Goal: Transaction & Acquisition: Purchase product/service

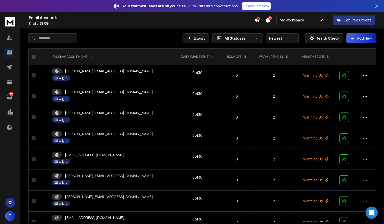
click at [98, 71] on p "[PERSON_NAME][EMAIL_ADDRESS][DOMAIN_NAME]" at bounding box center [109, 71] width 88 height 5
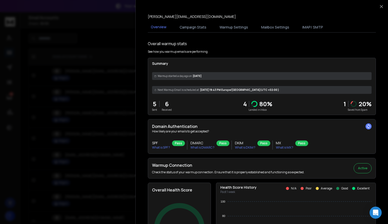
click at [313, 25] on button "IMAP/ SMTP" at bounding box center [312, 27] width 27 height 11
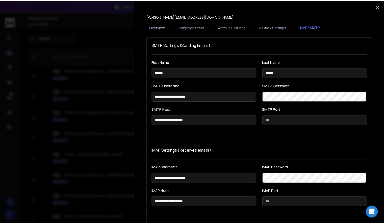
scroll to position [65, 0]
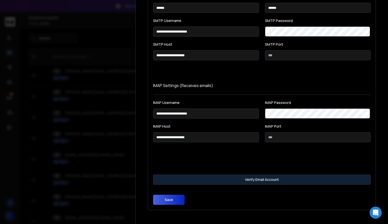
click at [257, 178] on button "Verify Email Account" at bounding box center [261, 180] width 217 height 10
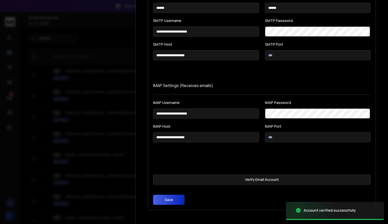
click at [176, 197] on button "Save" at bounding box center [169, 200] width 32 height 10
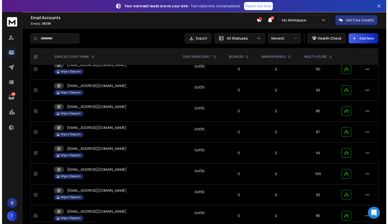
scroll to position [658, 0]
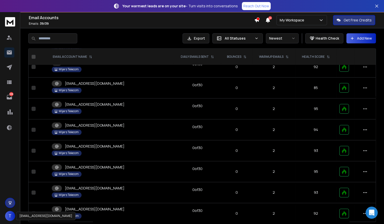
click at [9, 220] on span "T" at bounding box center [10, 216] width 10 height 10
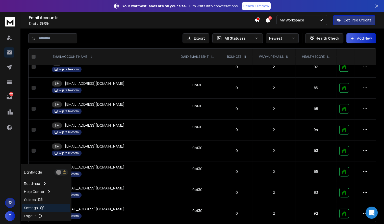
click at [31, 208] on p "Settings" at bounding box center [31, 207] width 14 height 5
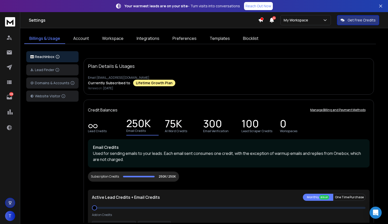
click at [139, 128] on p "250K" at bounding box center [138, 124] width 24 height 7
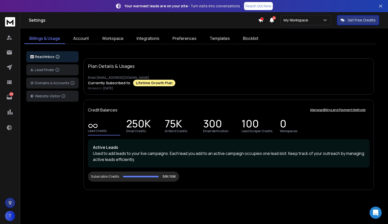
click at [100, 128] on button "Lead Credits" at bounding box center [104, 128] width 32 height 15
click at [137, 127] on p "250K" at bounding box center [138, 124] width 24 height 7
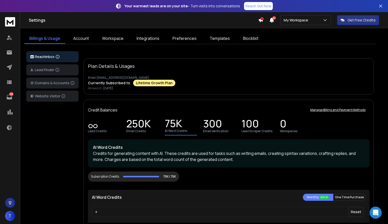
click at [173, 128] on p "75K" at bounding box center [173, 124] width 17 height 7
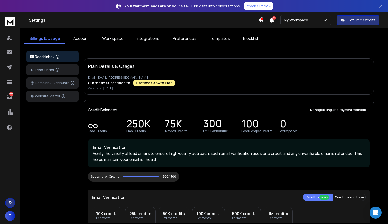
click at [211, 123] on p "300" at bounding box center [212, 124] width 19 height 7
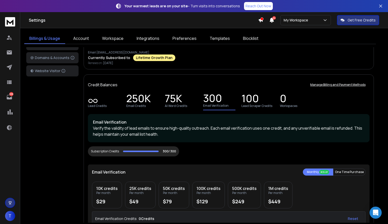
scroll to position [50, 0]
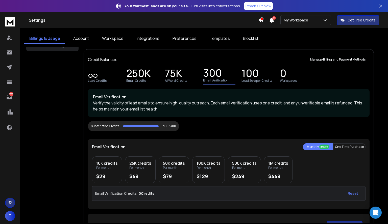
click at [248, 79] on p "Lead Scraper Credits" at bounding box center [256, 81] width 31 height 4
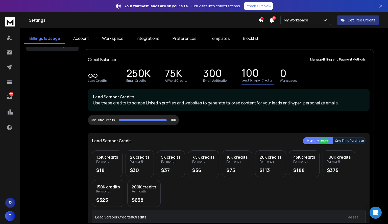
click at [351, 138] on button "One Time Purchase" at bounding box center [349, 140] width 32 height 7
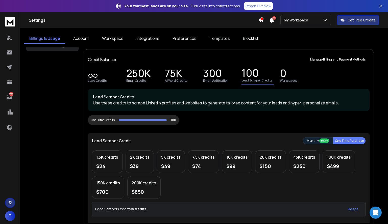
click at [312, 139] on button "Monthly 20% off" at bounding box center [318, 140] width 30 height 7
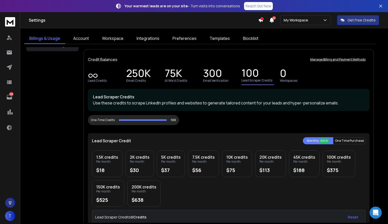
scroll to position [68, 0]
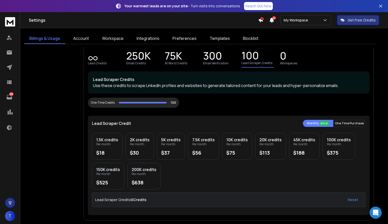
click at [107, 142] on div "Per month" at bounding box center [107, 144] width 22 height 4
click at [100, 155] on button "1.5K credits Per month $18" at bounding box center [98, 157] width 4 height 4
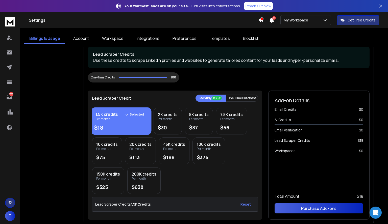
scroll to position [98, 0]
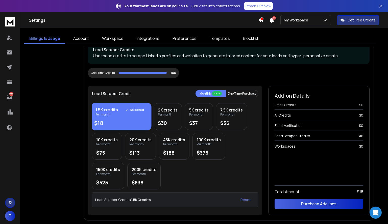
click at [169, 118] on label "2K credits Per month $30" at bounding box center [167, 116] width 28 height 27
click at [162, 125] on button "2K credits Per month $30" at bounding box center [160, 127] width 4 height 4
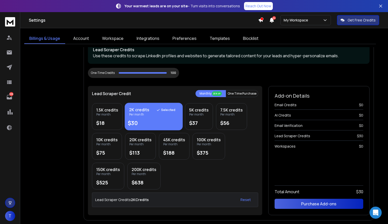
click at [115, 116] on label "1.5K credits Per month $18" at bounding box center [107, 116] width 31 height 27
click at [100, 125] on button "1.5K credits Per month $18" at bounding box center [98, 127] width 4 height 4
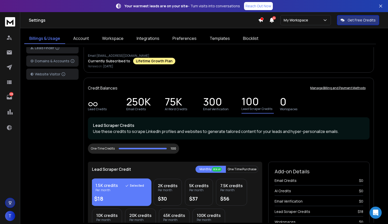
scroll to position [0, 0]
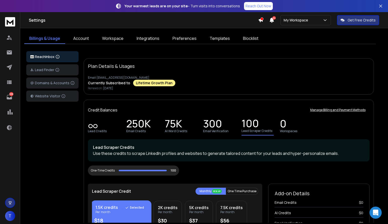
click at [48, 69] on button "Lead Finder" at bounding box center [52, 69] width 52 height 11
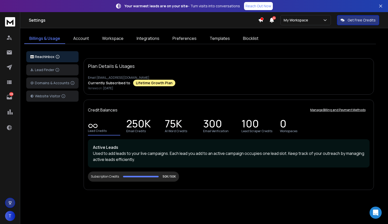
click at [46, 56] on button "ReachInbox" at bounding box center [52, 56] width 52 height 11
click at [45, 69] on button "Lead Finder" at bounding box center [52, 69] width 52 height 11
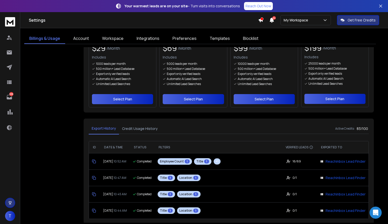
scroll to position [102, 0]
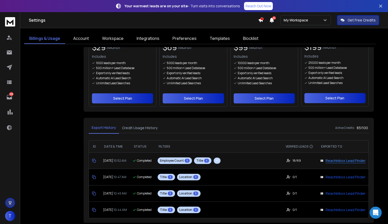
click at [341, 162] on p "Reachinbox Lead Finder" at bounding box center [345, 160] width 40 height 5
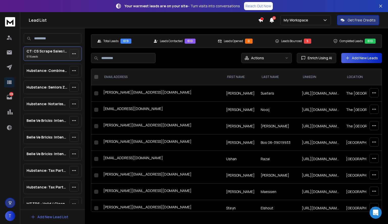
click at [55, 51] on p "CT: CS Scrape Sales Improvement Group - Valid - 0510924" at bounding box center [47, 51] width 41 height 5
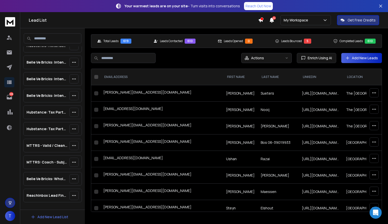
click at [43, 194] on p "Reachinbox Lead Finder" at bounding box center [47, 195] width 41 height 5
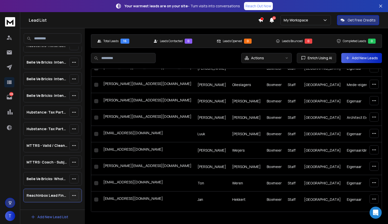
scroll to position [0, 0]
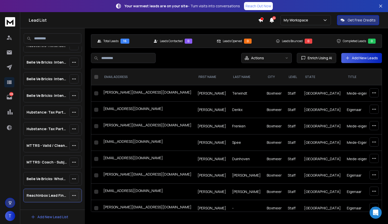
click at [152, 95] on div "[PERSON_NAME][EMAIL_ADDRESS][DOMAIN_NAME]" at bounding box center [147, 93] width 88 height 7
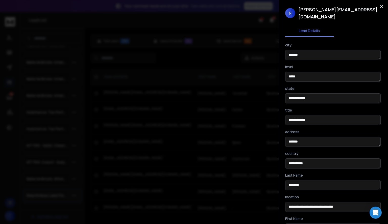
click at [380, 5] on icon "button" at bounding box center [381, 6] width 5 height 5
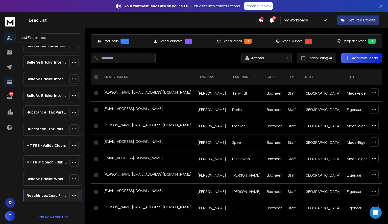
click at [9, 39] on icon at bounding box center [9, 39] width 5 height 3
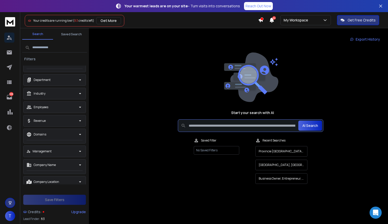
scroll to position [31, 0]
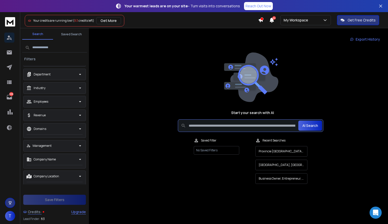
click at [76, 212] on div "Upgrade" at bounding box center [78, 212] width 15 height 5
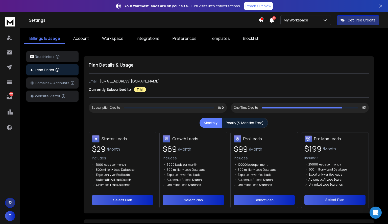
click at [249, 123] on button "Yearly(3-Months Free)" at bounding box center [245, 123] width 46 height 10
click at [211, 123] on button "Monthly" at bounding box center [210, 123] width 22 height 10
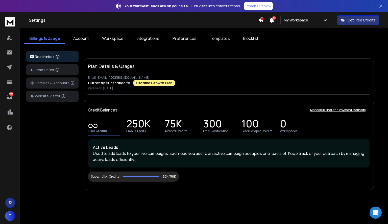
click at [50, 57] on button "ReachInbox" at bounding box center [52, 56] width 52 height 11
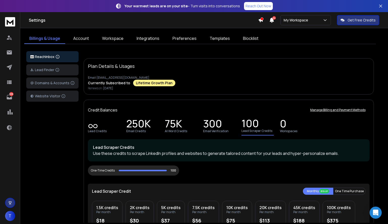
click at [255, 124] on p "100" at bounding box center [249, 124] width 17 height 7
click at [12, 39] on icon at bounding box center [9, 38] width 6 height 6
